Goal: Find specific page/section: Find specific page/section

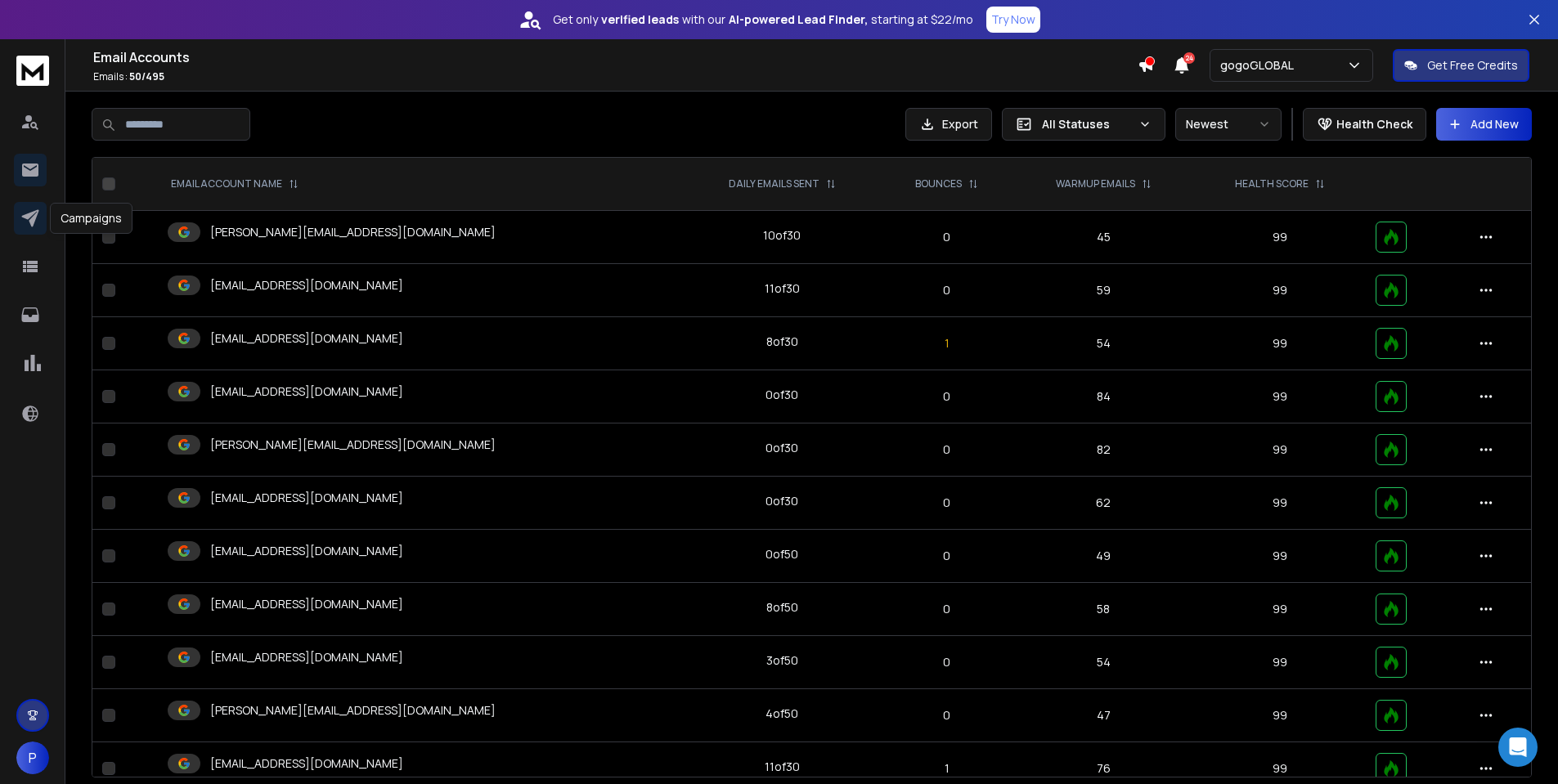
click at [30, 218] on icon at bounding box center [30, 218] width 20 height 20
